Goal: Answer question/provide support

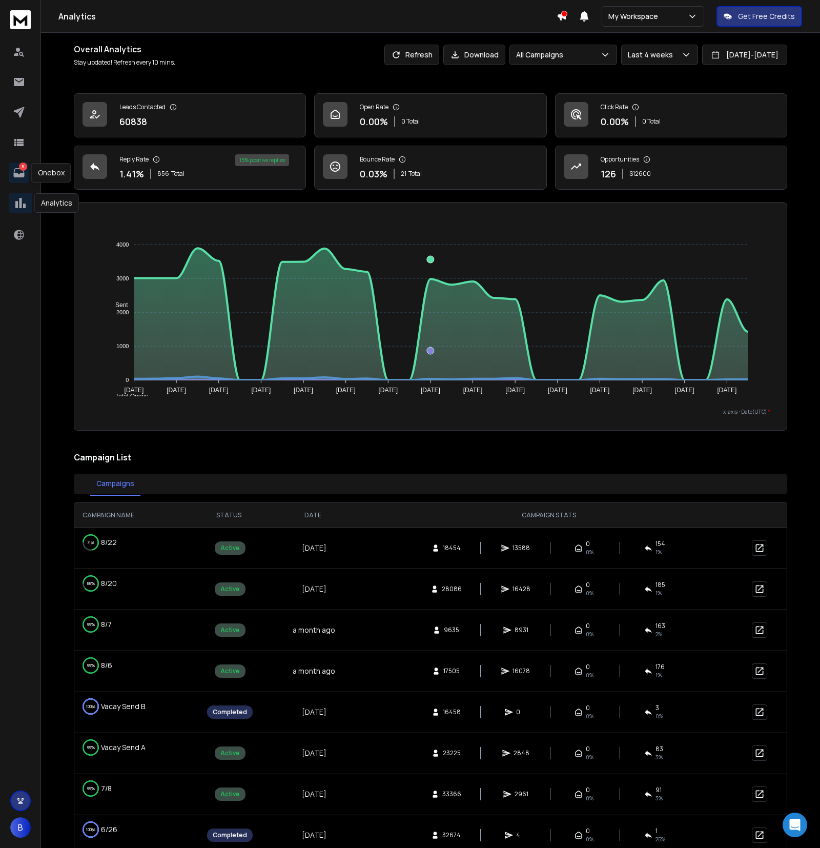
click at [27, 166] on link "5" at bounding box center [19, 173] width 21 height 21
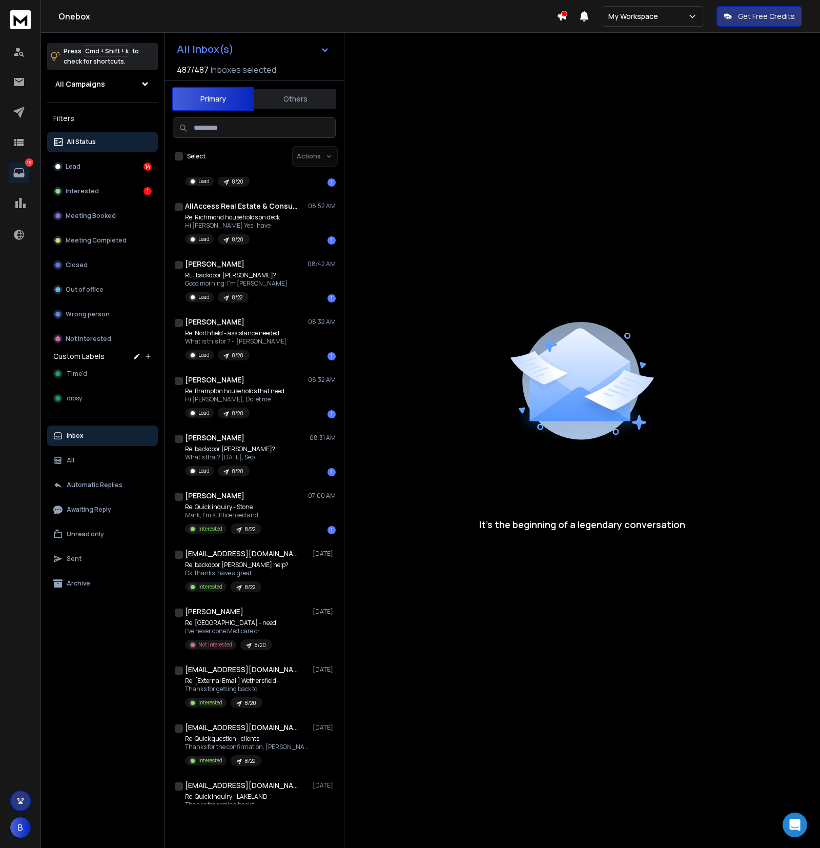
scroll to position [520, 0]
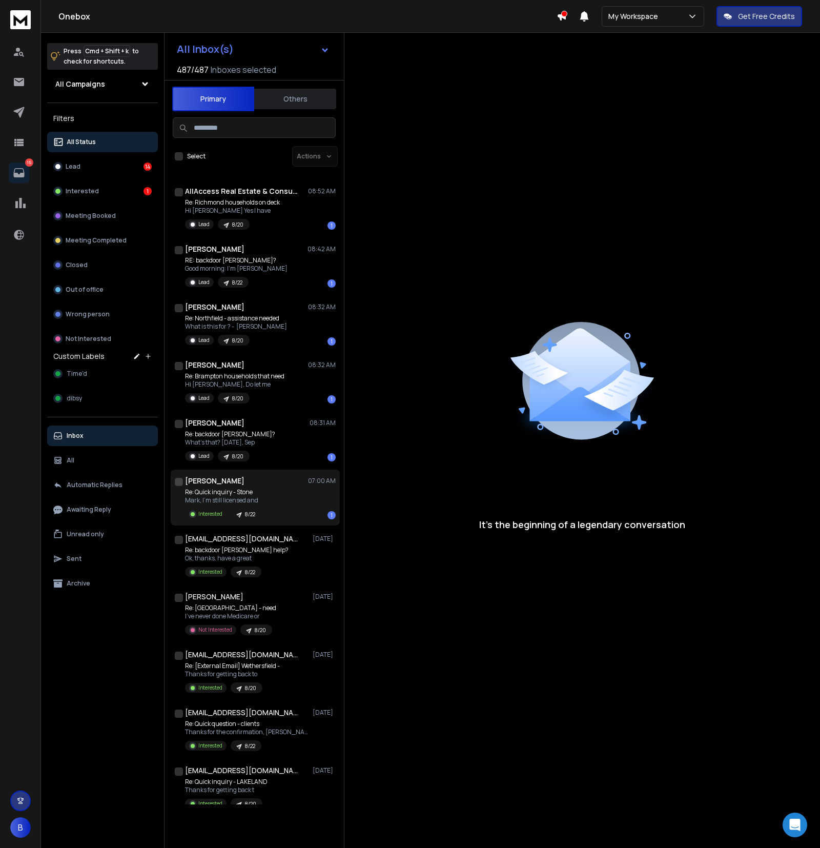
click at [209, 510] on p "Interested" at bounding box center [210, 514] width 24 height 8
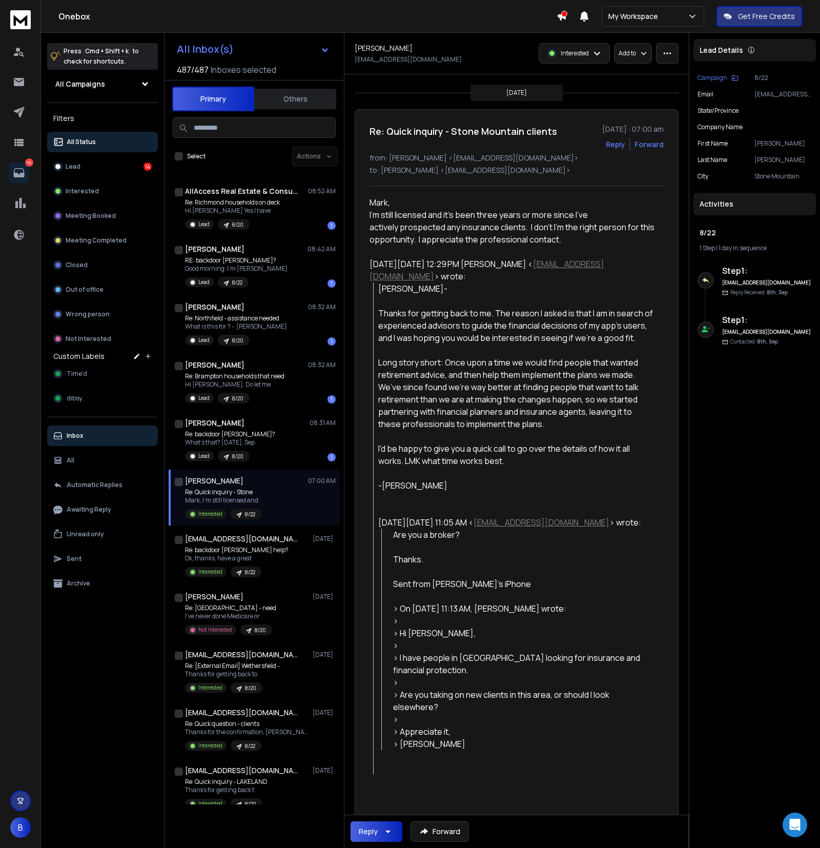
click at [606, 143] on button "Reply" at bounding box center [615, 144] width 19 height 10
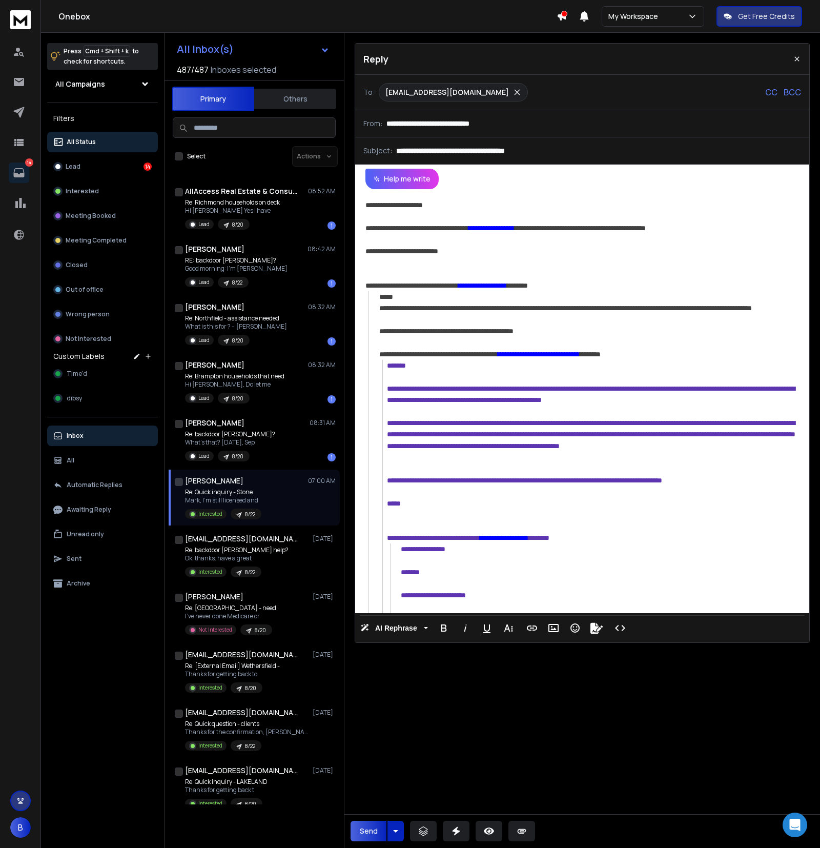
click at [449, 95] on p "[EMAIL_ADDRESS][DOMAIN_NAME]" at bounding box center [448, 92] width 124 height 10
copy p
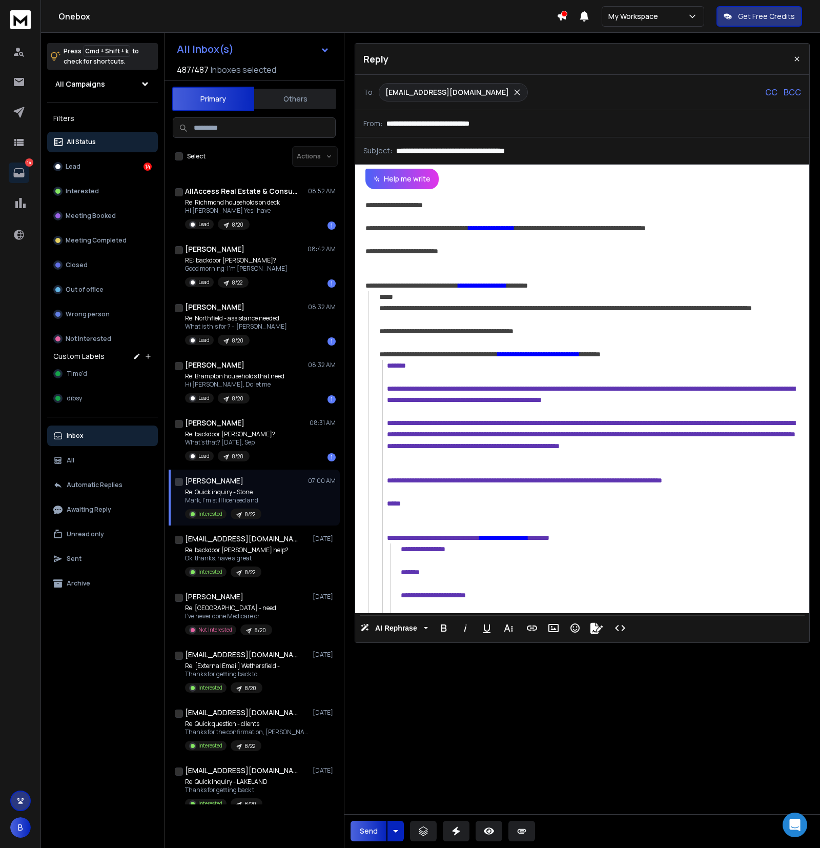
click at [372, 828] on button "Send" at bounding box center [369, 831] width 36 height 21
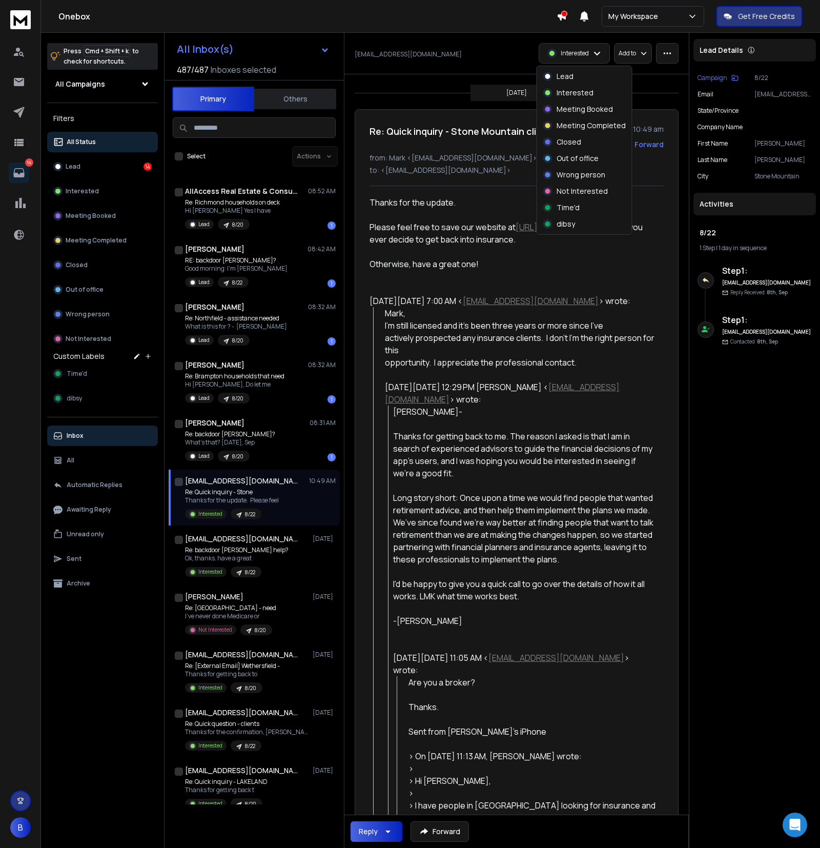
click at [580, 54] on p "Interested" at bounding box center [575, 53] width 28 height 8
click at [580, 175] on p "Wrong person" at bounding box center [581, 175] width 49 height 10
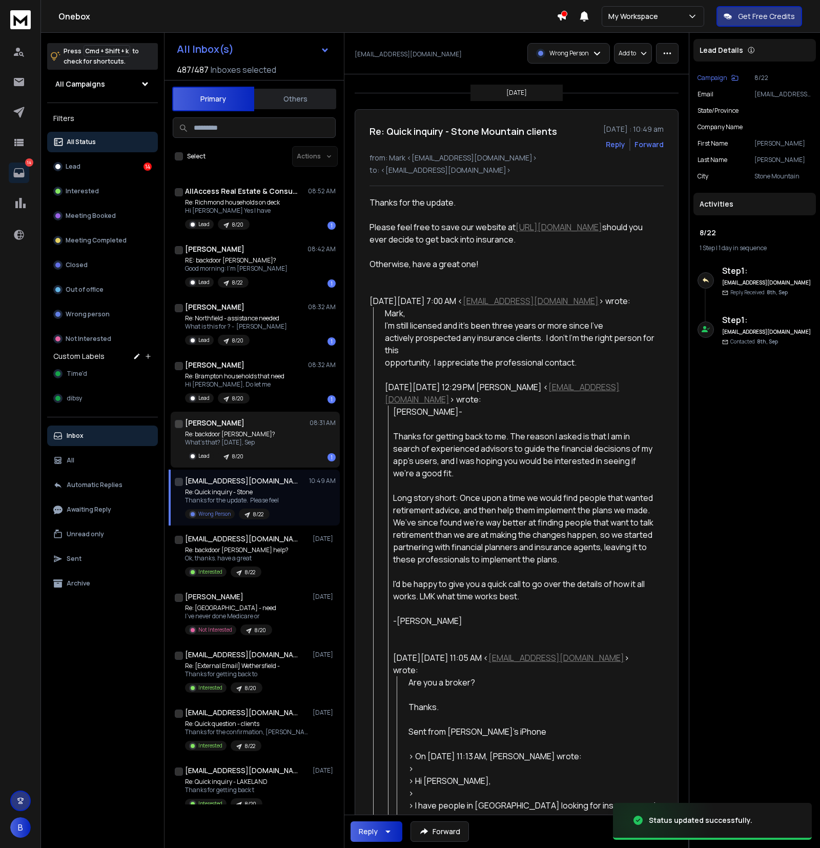
click at [288, 435] on div "Re: backdoor [PERSON_NAME]? What’s that? [DATE], Sep Lead 8/20 1" at bounding box center [260, 445] width 151 height 31
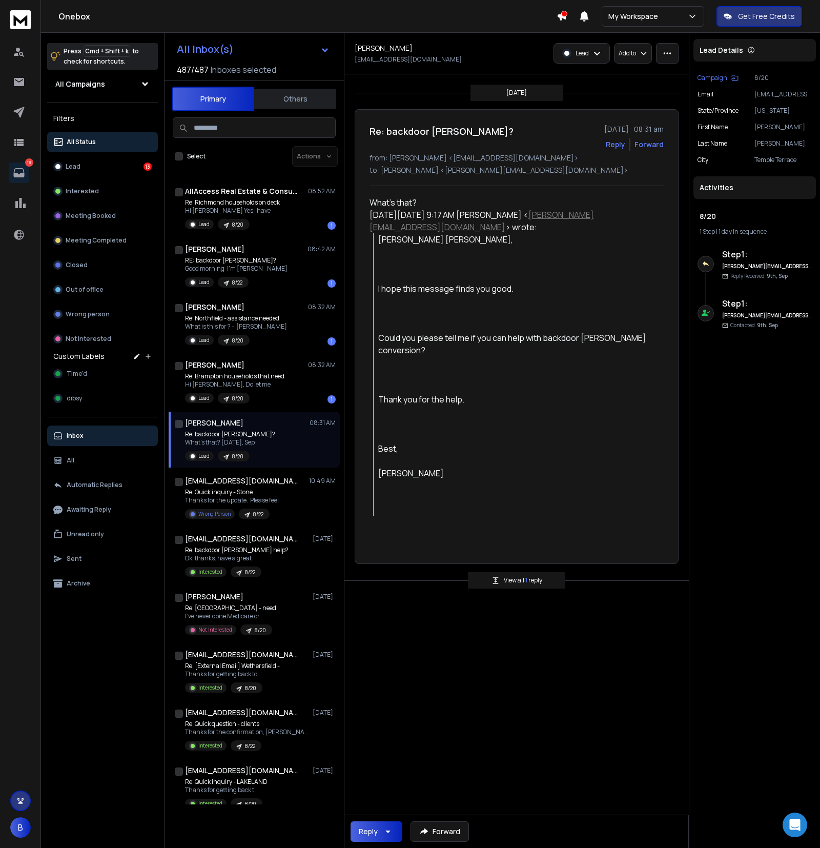
click at [615, 143] on button "Reply" at bounding box center [615, 144] width 19 height 10
